Goal: Navigation & Orientation: Find specific page/section

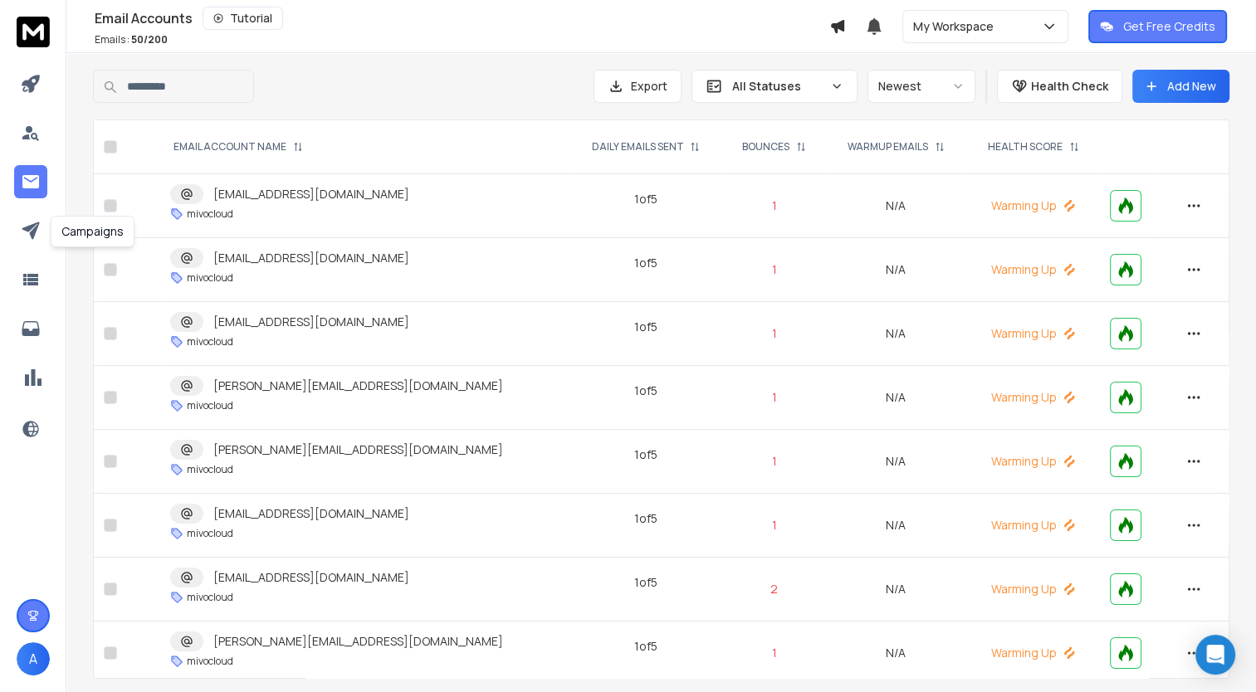
click at [20, 251] on div at bounding box center [33, 233] width 38 height 39
click at [26, 240] on icon at bounding box center [31, 231] width 20 height 20
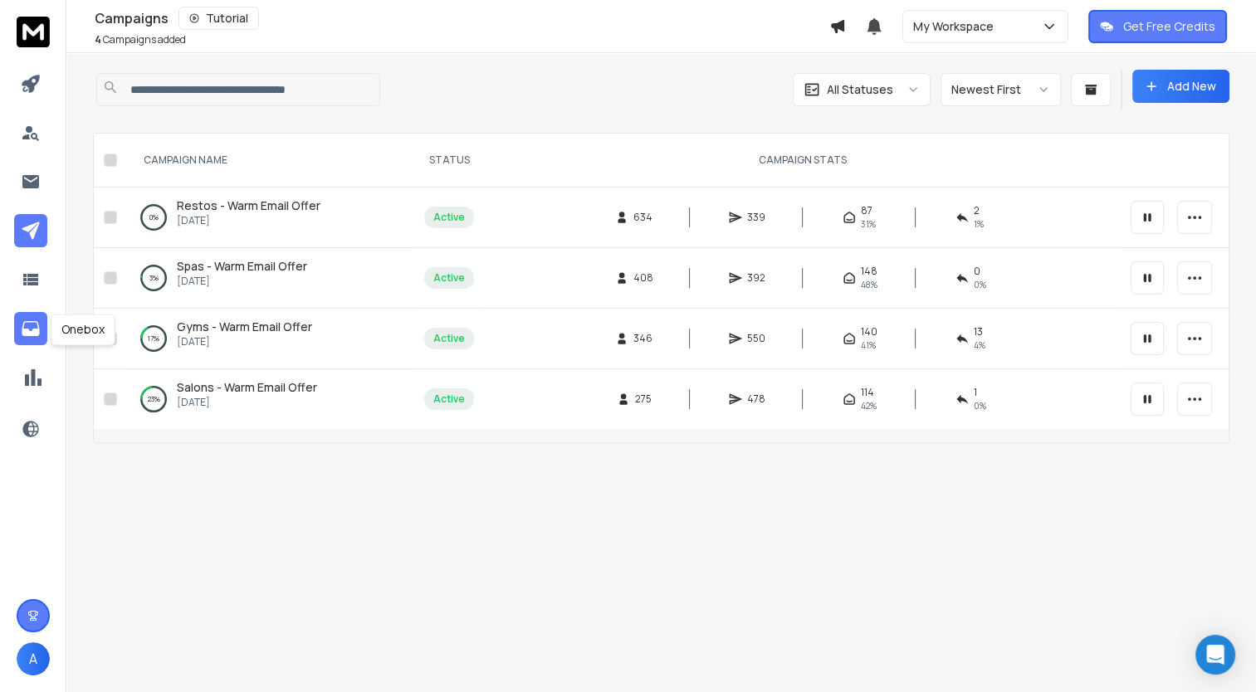
click at [31, 337] on icon at bounding box center [31, 329] width 20 height 20
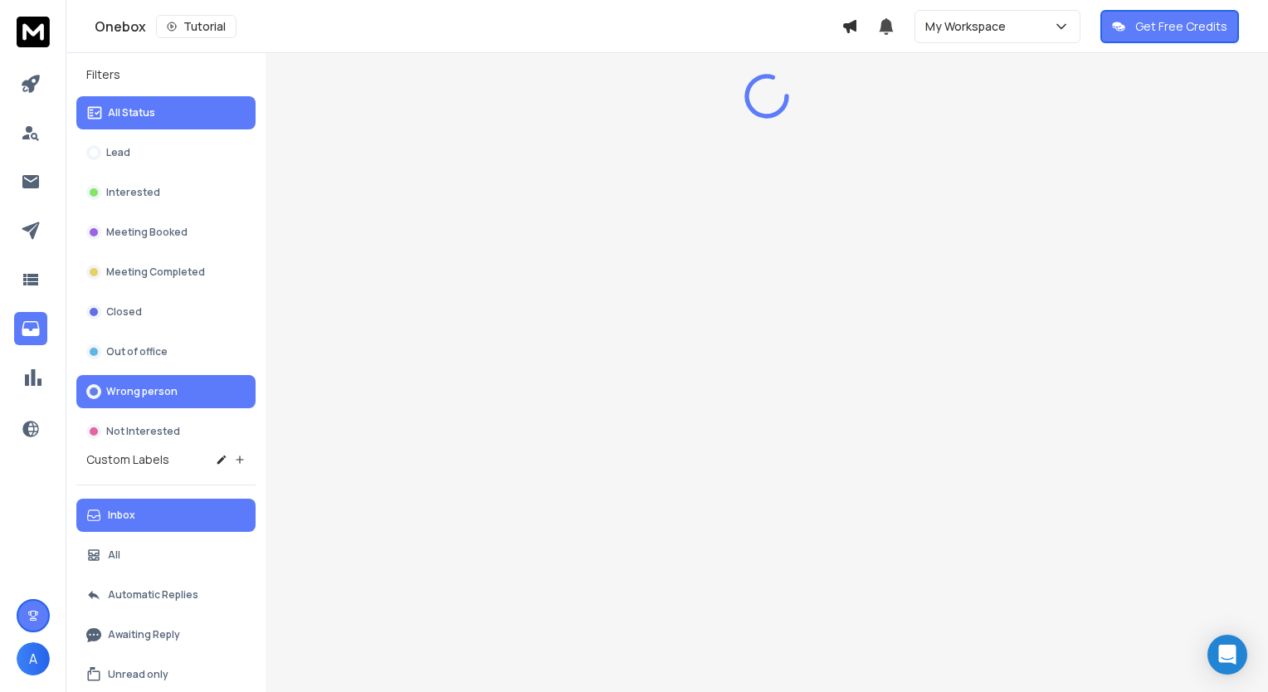
scroll to position [261, 0]
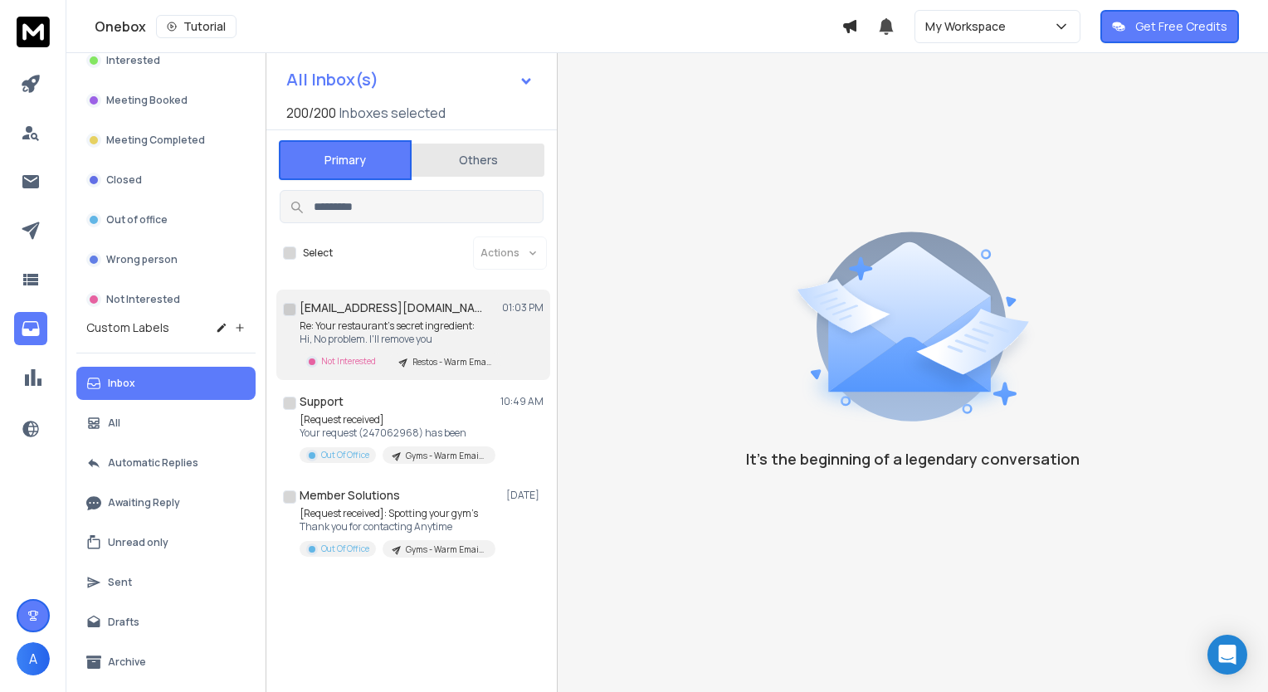
click at [395, 314] on h1 "[EMAIL_ADDRESS][DOMAIN_NAME]" at bounding box center [391, 308] width 183 height 17
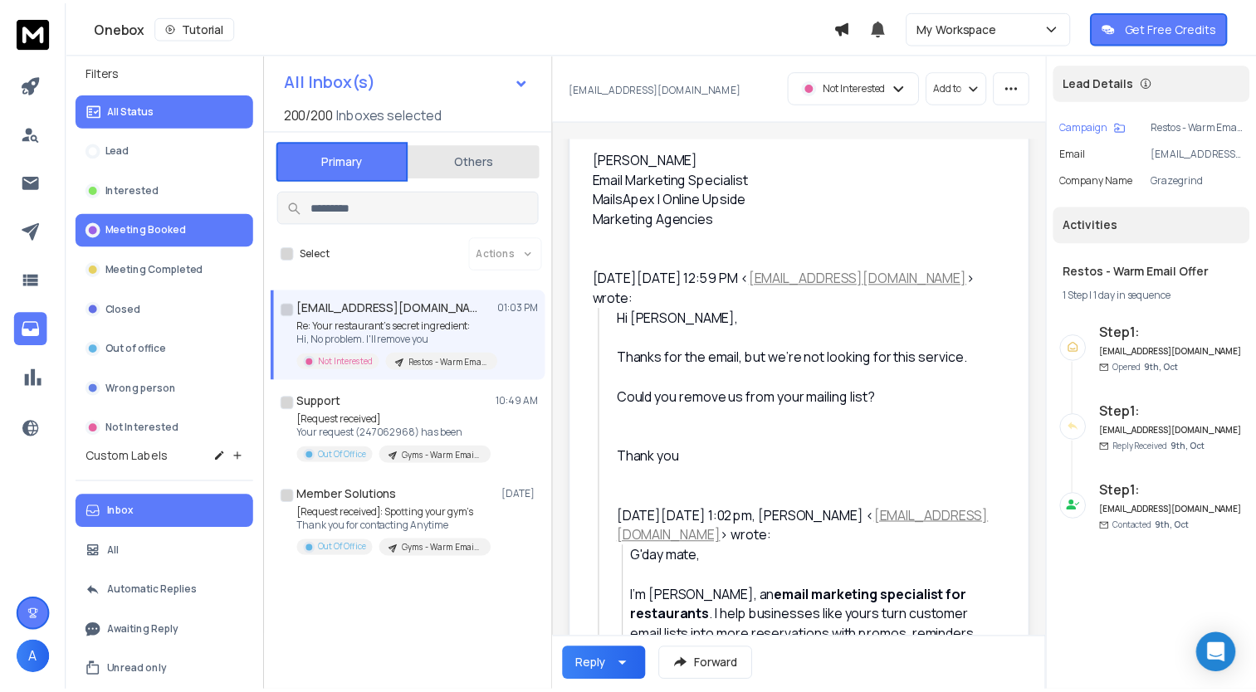
scroll to position [0, 0]
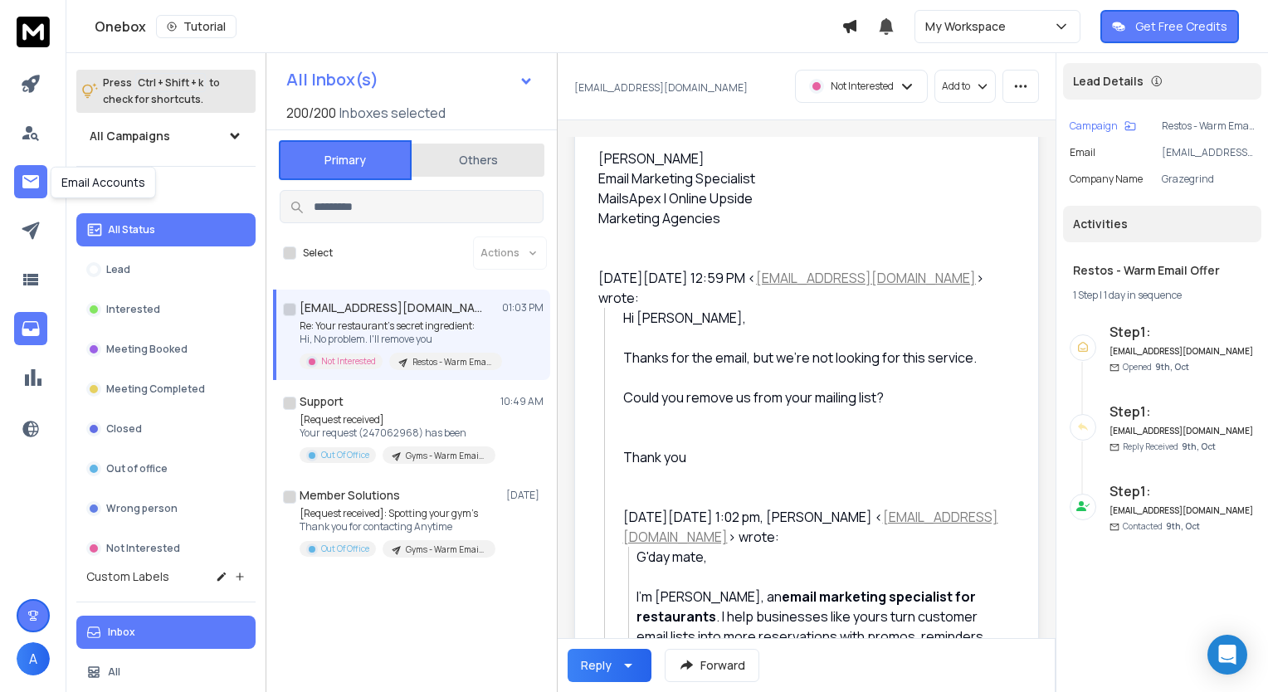
click at [21, 187] on icon at bounding box center [31, 182] width 20 height 20
